Goal: Task Accomplishment & Management: Manage account settings

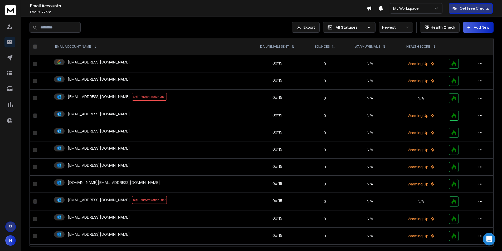
click at [126, 79] on div "[EMAIL_ADDRESS][DOMAIN_NAME]" at bounding box center [150, 79] width 192 height 6
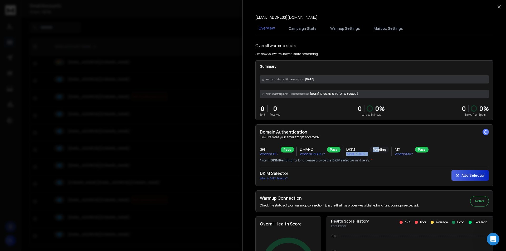
drag, startPoint x: 377, startPoint y: 151, endPoint x: 360, endPoint y: 149, distance: 17.4
click at [360, 149] on div "DKIM What is DKIM ? Pending" at bounding box center [368, 151] width 45 height 9
click at [353, 150] on h3 "DKIM" at bounding box center [356, 149] width 21 height 5
click at [352, 150] on h3 "DKIM" at bounding box center [356, 149] width 21 height 5
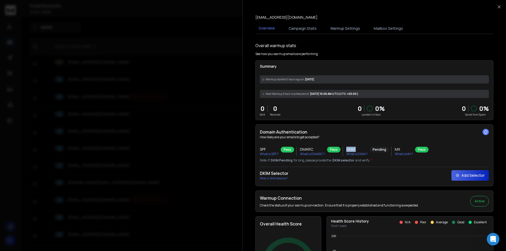
click at [352, 150] on h3 "DKIM" at bounding box center [356, 149] width 21 height 5
click at [379, 150] on div "Pending" at bounding box center [379, 150] width 19 height 6
click at [498, 7] on icon "button" at bounding box center [499, 7] width 3 height 3
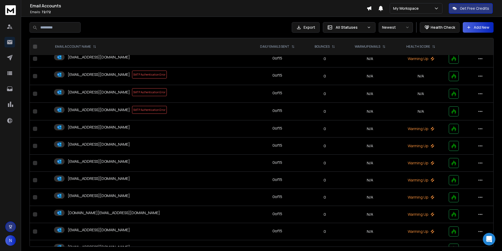
scroll to position [1059, 0]
